Goal: Task Accomplishment & Management: Manage account settings

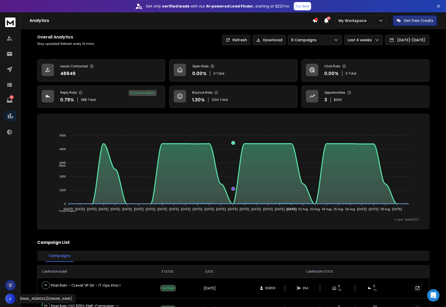
click at [12, 297] on span "J" at bounding box center [10, 299] width 10 height 10
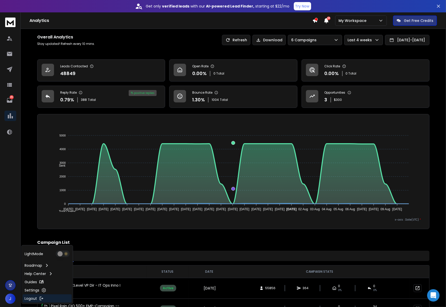
click at [25, 298] on p "Logout" at bounding box center [31, 298] width 12 height 5
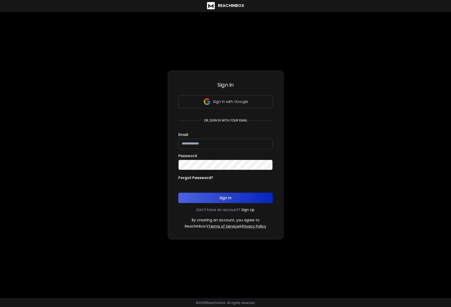
click at [212, 146] on input "email" at bounding box center [225, 144] width 95 height 10
type input "**********"
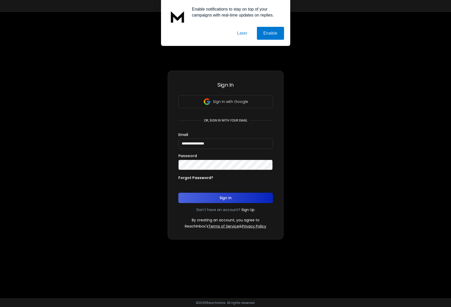
click at [241, 35] on button "Later" at bounding box center [241, 33] width 23 height 13
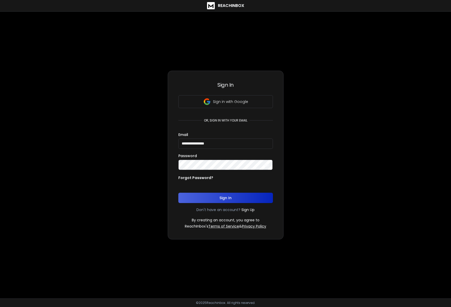
click at [214, 193] on button "Sign In" at bounding box center [225, 198] width 95 height 10
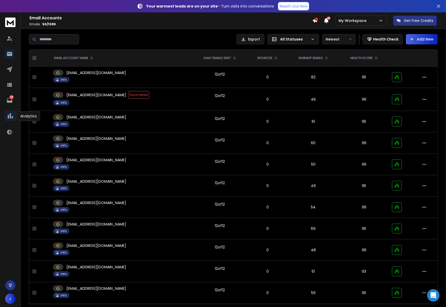
click at [8, 114] on icon at bounding box center [10, 116] width 8 height 8
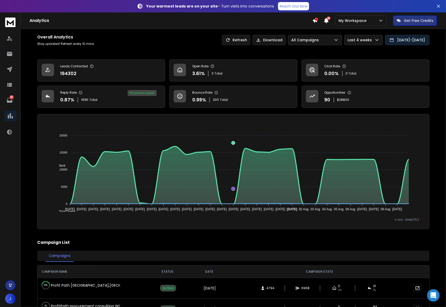
click at [401, 42] on button "13 Jul 2025 - 11 Aug 2025" at bounding box center [407, 40] width 44 height 10
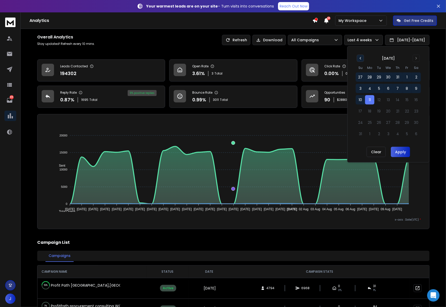
click at [359, 58] on icon "Go to previous month" at bounding box center [360, 58] width 4 height 4
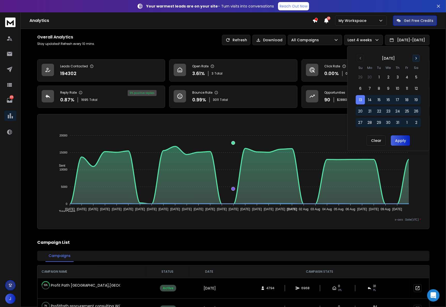
click at [413, 59] on button "Go to next month" at bounding box center [415, 58] width 7 height 7
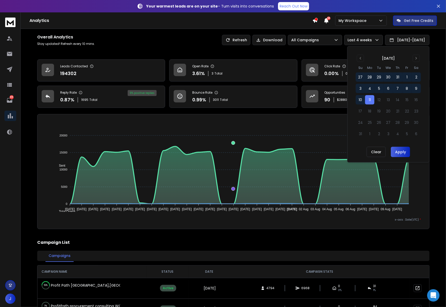
click at [408, 76] on button "1" at bounding box center [406, 77] width 9 height 9
click at [408, 77] on button "1" at bounding box center [406, 77] width 9 height 9
click at [360, 100] on button "10" at bounding box center [360, 99] width 9 height 9
click at [360, 101] on button "10" at bounding box center [360, 99] width 9 height 9
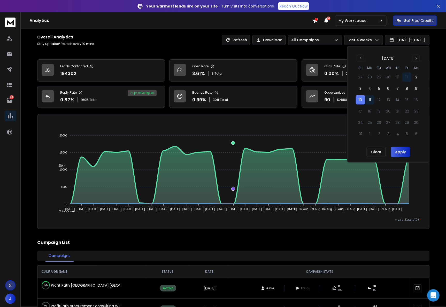
click at [410, 78] on button "1" at bounding box center [406, 77] width 9 height 9
click at [401, 152] on button "Apply" at bounding box center [400, 152] width 19 height 10
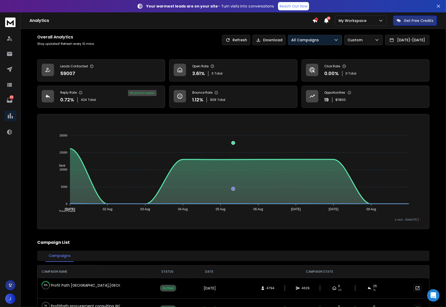
click at [313, 43] on button "All Campaigns" at bounding box center [315, 40] width 54 height 10
